Goal: Task Accomplishment & Management: Manage account settings

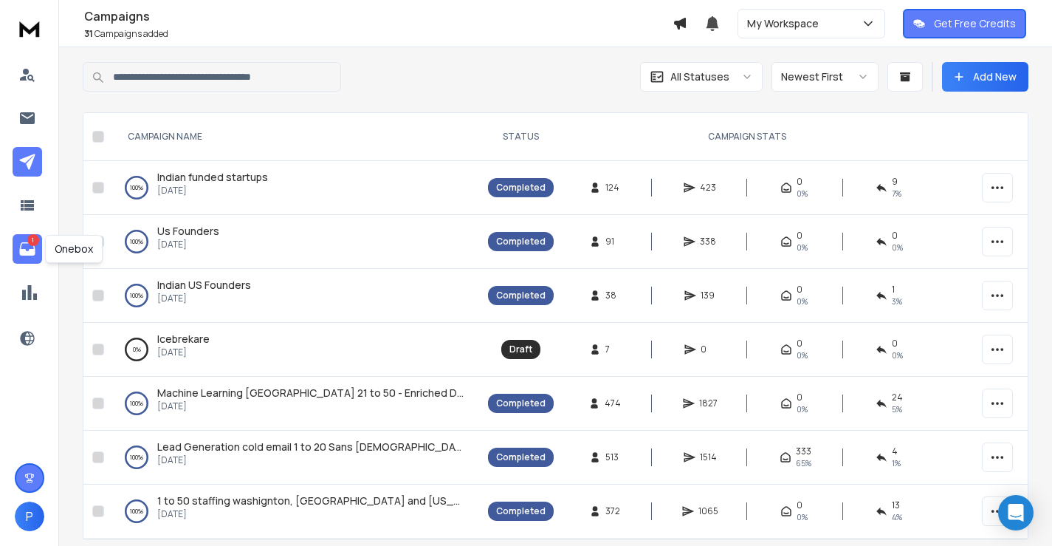
click at [23, 250] on icon at bounding box center [27, 248] width 16 height 13
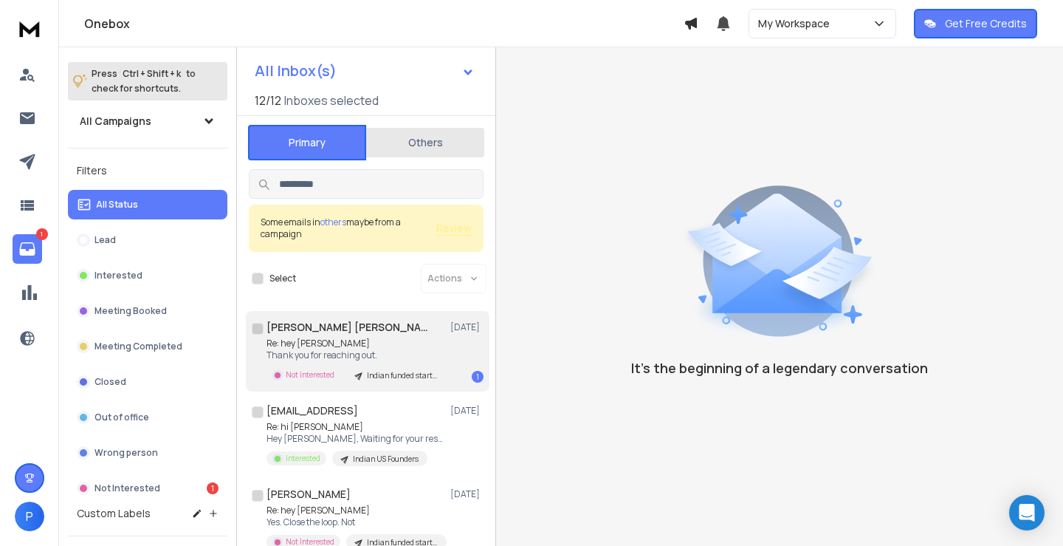
click at [366, 343] on p "Re: hey [PERSON_NAME]" at bounding box center [355, 343] width 177 height 12
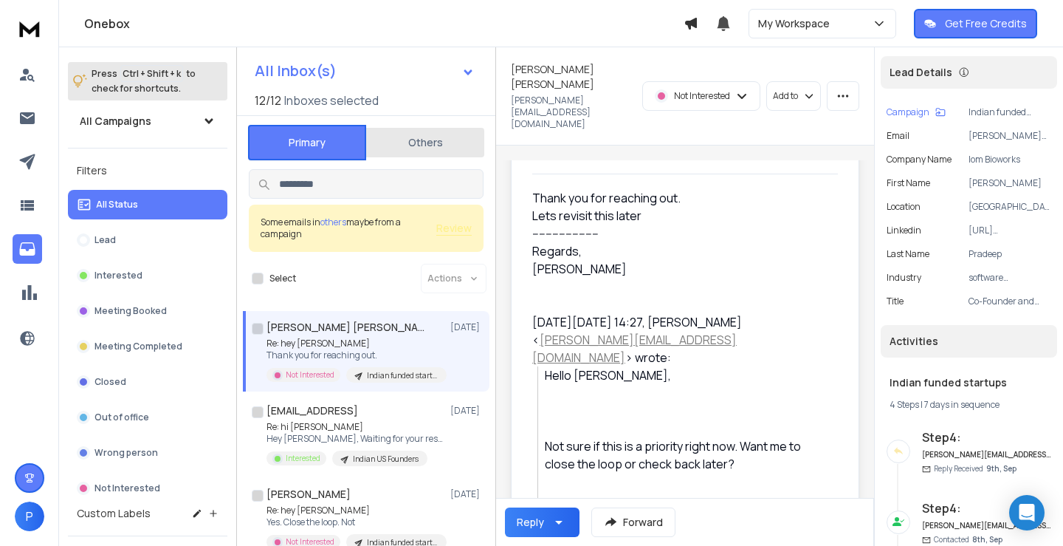
scroll to position [197, 0]
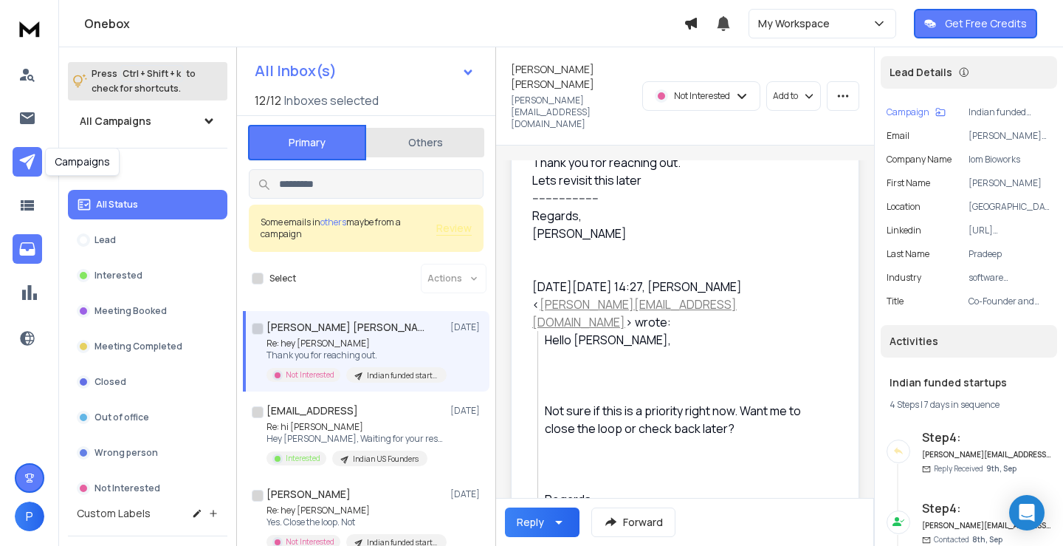
click at [29, 155] on icon at bounding box center [27, 162] width 18 height 18
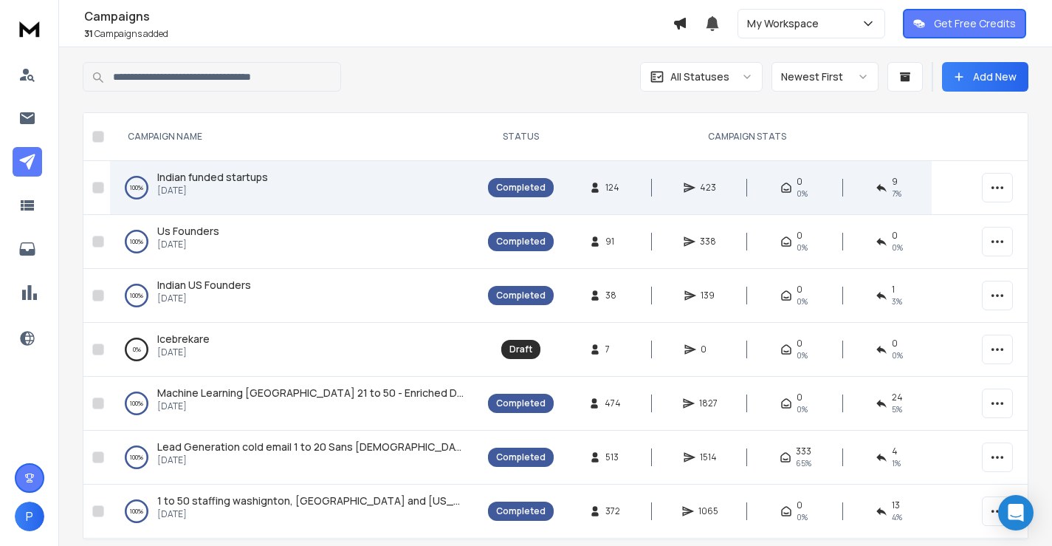
click at [226, 176] on span "Indian funded startups" at bounding box center [212, 177] width 111 height 14
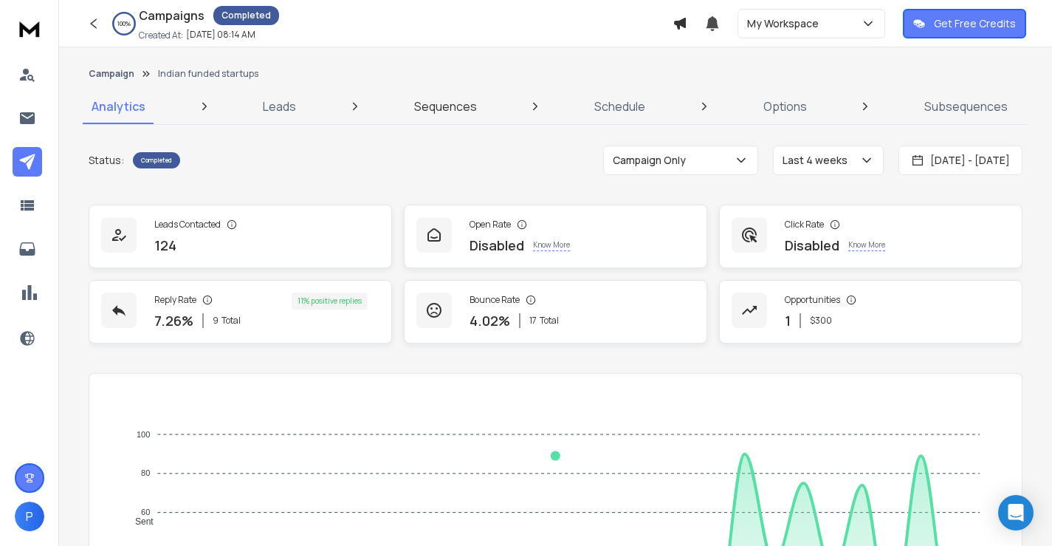
click at [459, 110] on p "Sequences" at bounding box center [445, 106] width 63 height 18
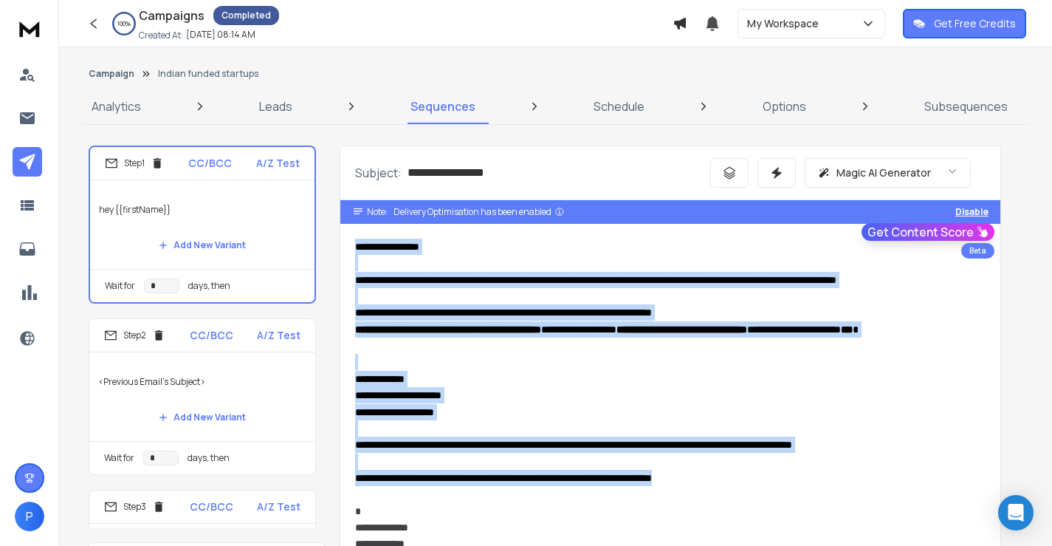
drag, startPoint x: 716, startPoint y: 482, endPoint x: 349, endPoint y: 247, distance: 435.7
click at [349, 247] on div "**********" at bounding box center [670, 387] width 660 height 327
copy div "**********"
click at [33, 116] on icon at bounding box center [27, 118] width 15 height 12
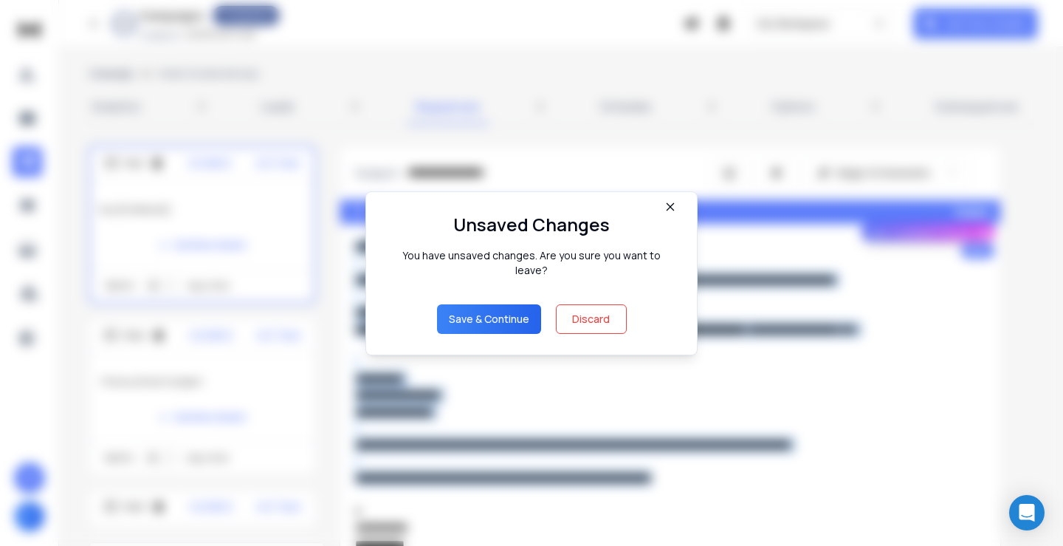
click at [580, 312] on button "Discard" at bounding box center [591, 319] width 71 height 30
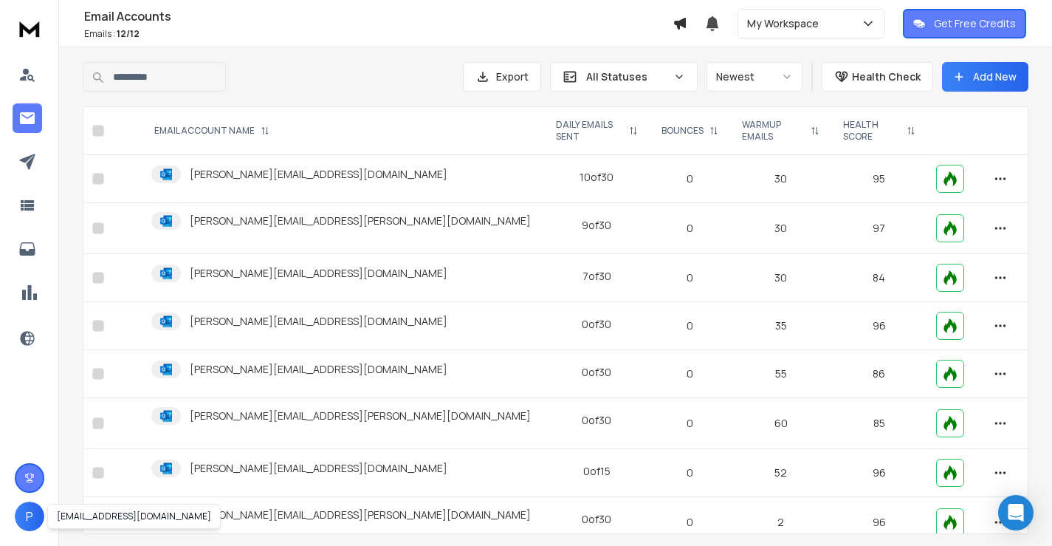
click at [31, 522] on span "P" at bounding box center [30, 516] width 30 height 30
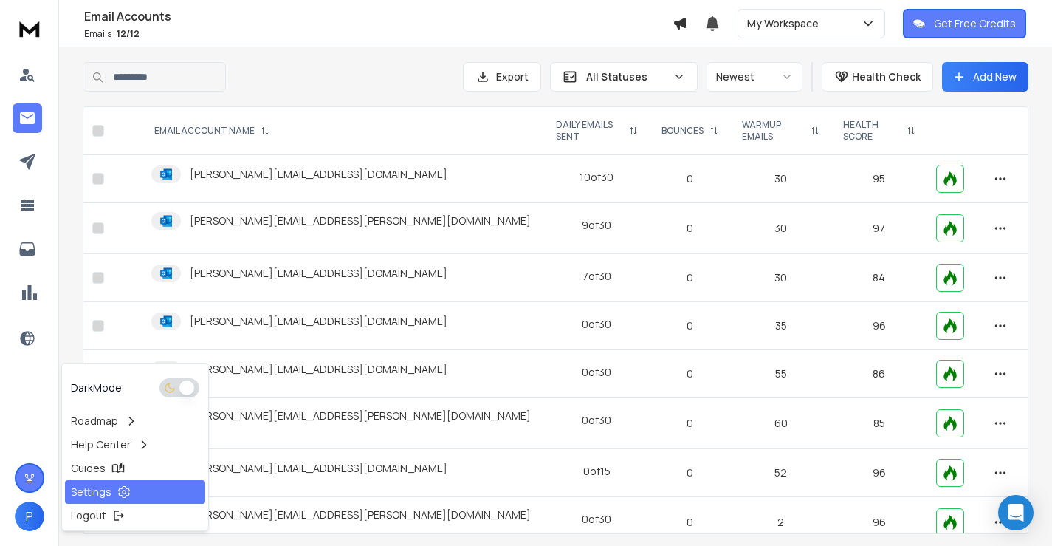
click at [129, 490] on icon at bounding box center [124, 491] width 11 height 11
